Goal: Task Accomplishment & Management: Manage account settings

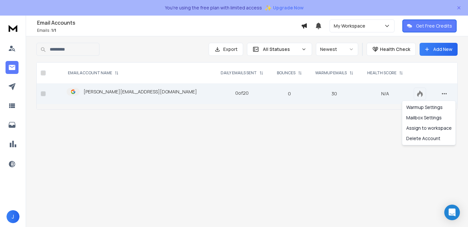
click at [442, 95] on icon at bounding box center [444, 94] width 6 height 6
click at [441, 95] on icon at bounding box center [444, 94] width 6 height 6
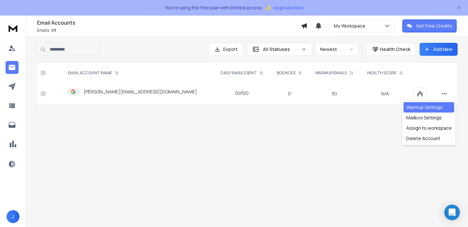
click at [435, 107] on div "Warmup Settings" at bounding box center [428, 107] width 51 height 10
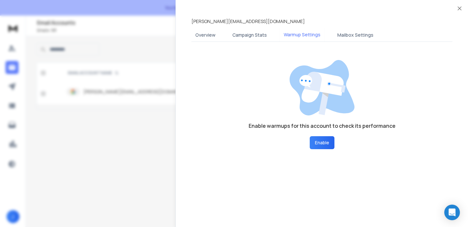
click at [208, 34] on button "Overview" at bounding box center [205, 35] width 28 height 14
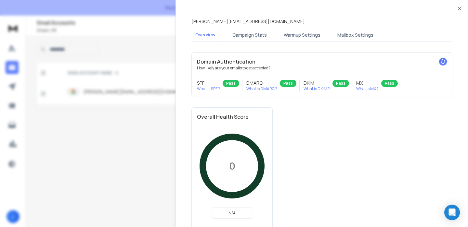
click at [239, 33] on button "Campaign Stats" at bounding box center [249, 35] width 42 height 14
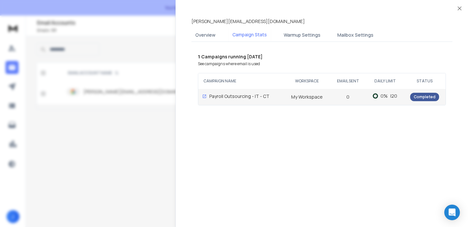
click at [293, 35] on button "Warmup Settings" at bounding box center [302, 35] width 44 height 14
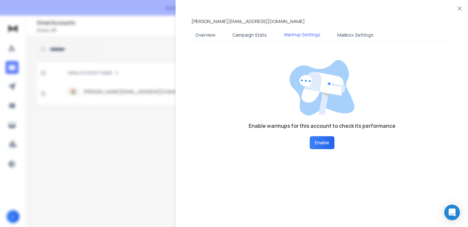
drag, startPoint x: 458, startPoint y: 9, endPoint x: 415, endPoint y: 8, distance: 43.2
click at [458, 9] on icon "button" at bounding box center [459, 8] width 3 height 3
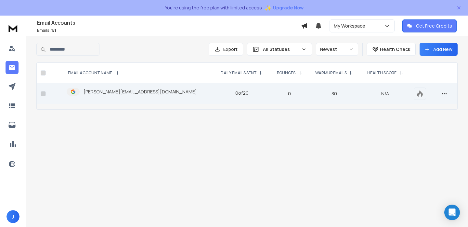
click at [442, 93] on icon at bounding box center [444, 94] width 6 height 6
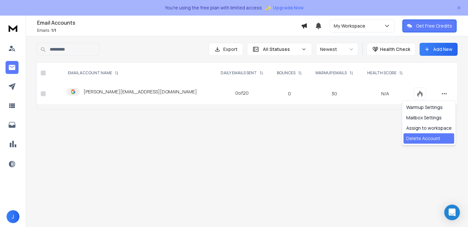
click at [428, 140] on div "Delete Account" at bounding box center [428, 138] width 51 height 10
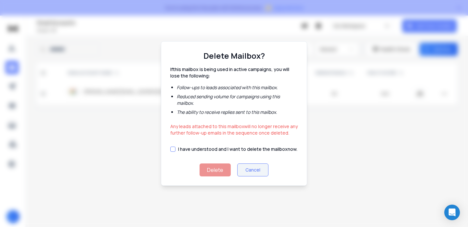
click at [174, 149] on button "I have understood and I want to delete the mailbox now." at bounding box center [172, 149] width 5 height 5
click at [211, 167] on button "Delete" at bounding box center [214, 170] width 31 height 13
